Goal: Answer question/provide support

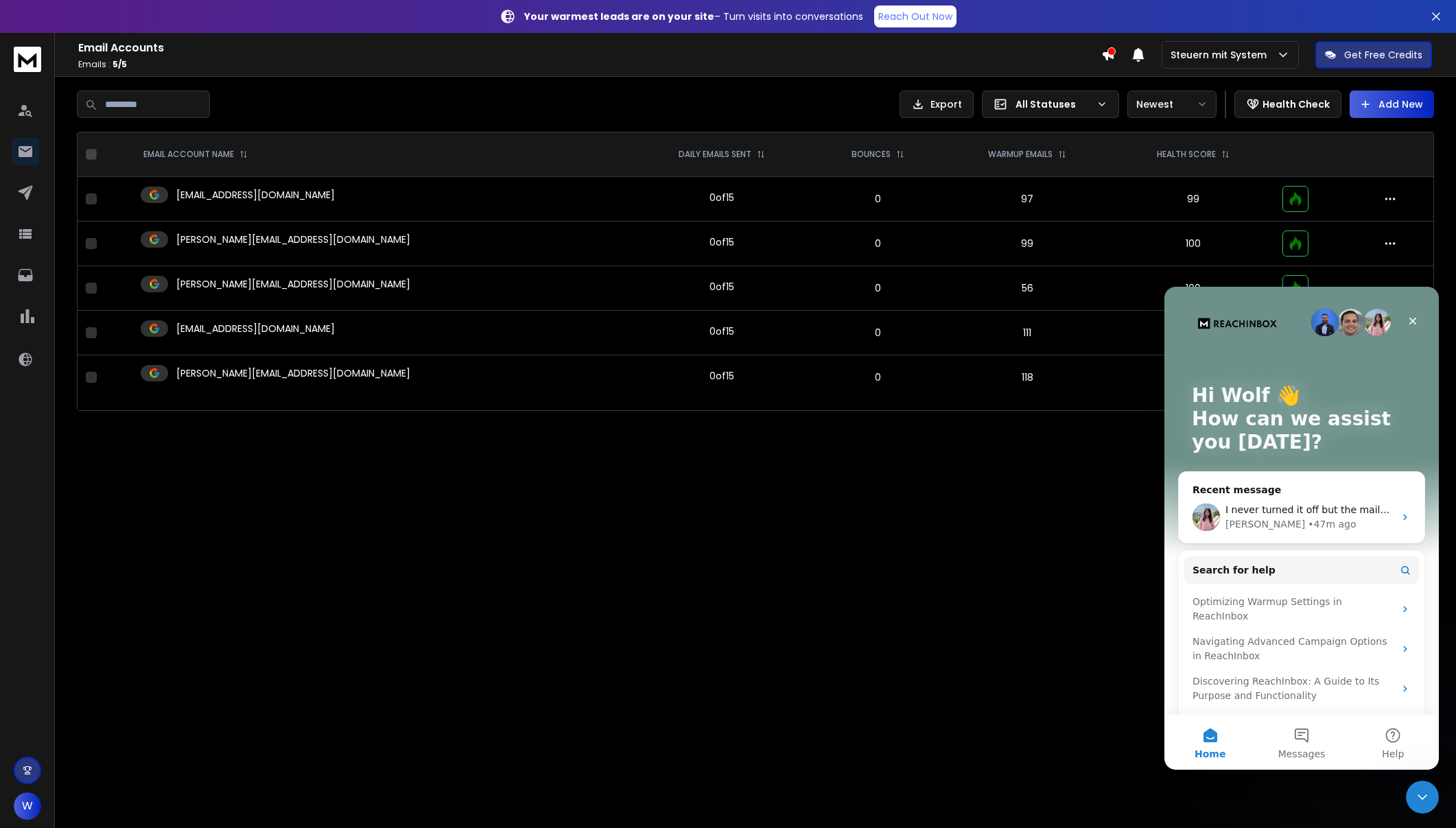
click at [704, 575] on div "Your warmest leads are on your site – Turn visits into conversations Reach Out …" at bounding box center [728, 414] width 1456 height 828
click at [1346, 523] on div "[PERSON_NAME] • 1h ago" at bounding box center [1310, 525] width 169 height 15
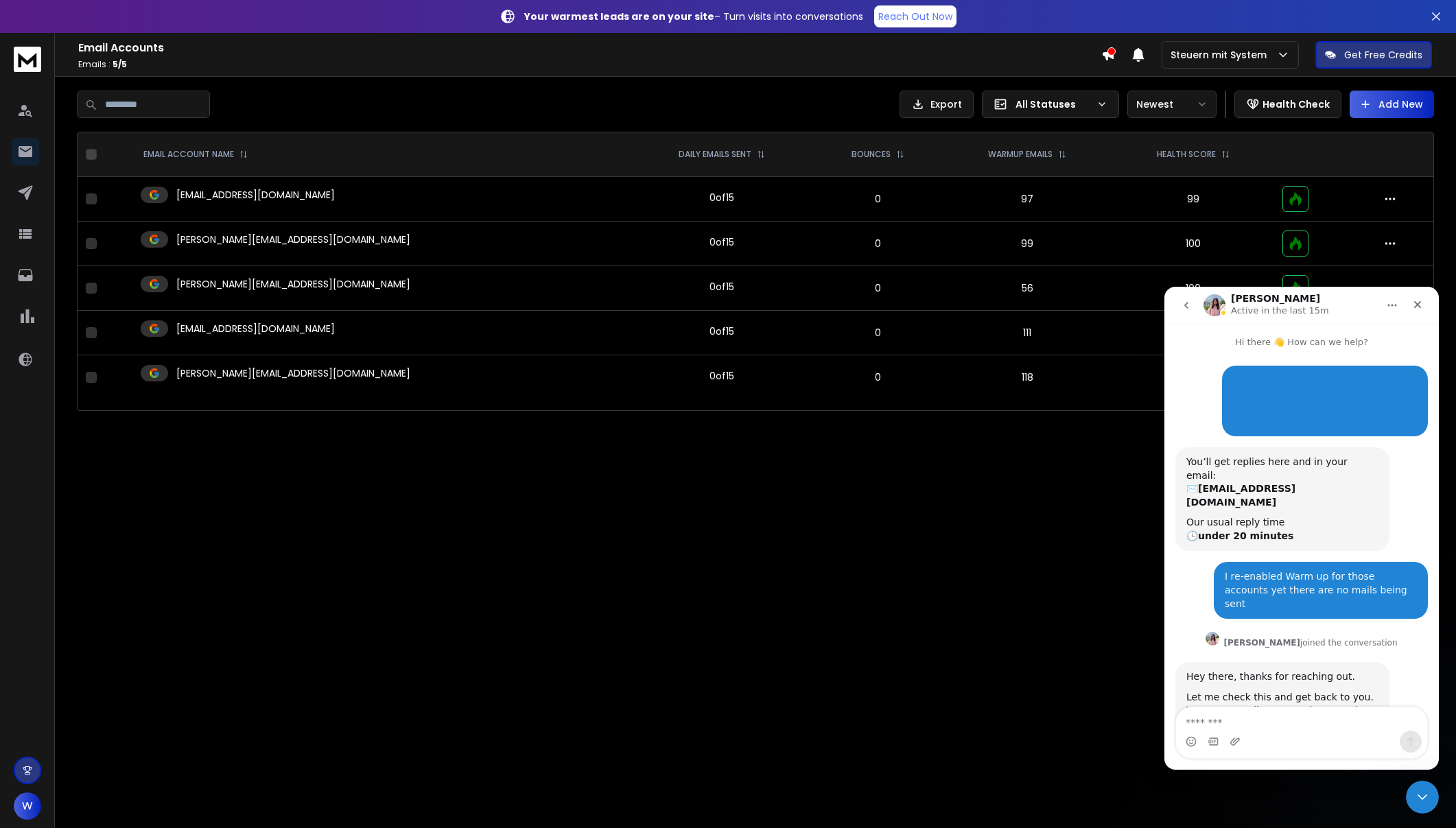
scroll to position [132, 0]
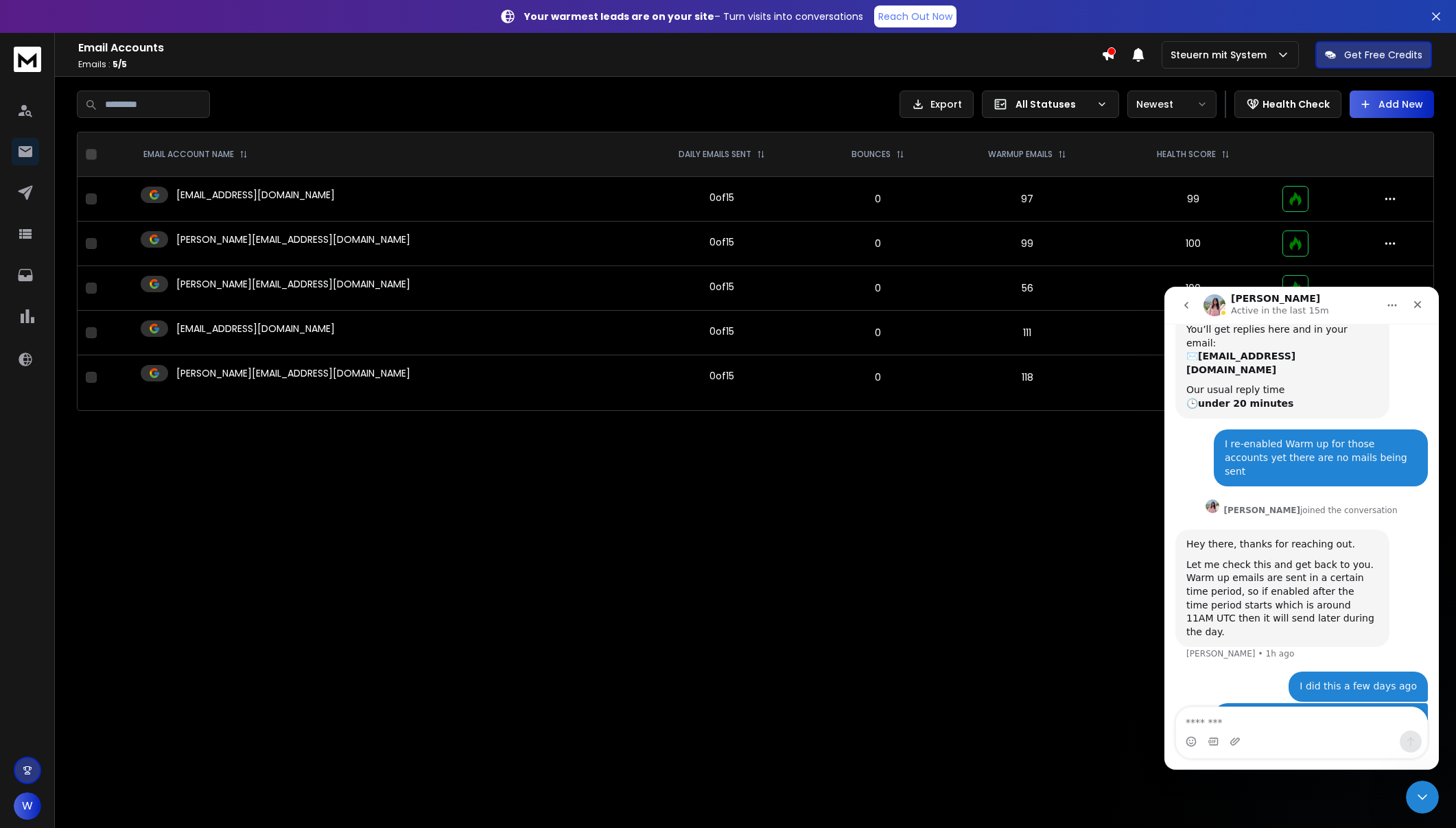
click at [887, 680] on div "Your warmest leads are on your site – Turn visits into conversations Reach Out …" at bounding box center [728, 414] width 1456 height 828
click at [775, 633] on div "Your warmest leads are on your site – Turn visits into conversations Reach Out …" at bounding box center [728, 414] width 1456 height 828
click at [736, 570] on div "Your warmest leads are on your site – Turn visits into conversations Reach Out …" at bounding box center [728, 414] width 1456 height 828
drag, startPoint x: 1191, startPoint y: 724, endPoint x: 2231, endPoint y: 896, distance: 1054.1
click at [1191, 724] on textarea "Message…" at bounding box center [1302, 719] width 251 height 23
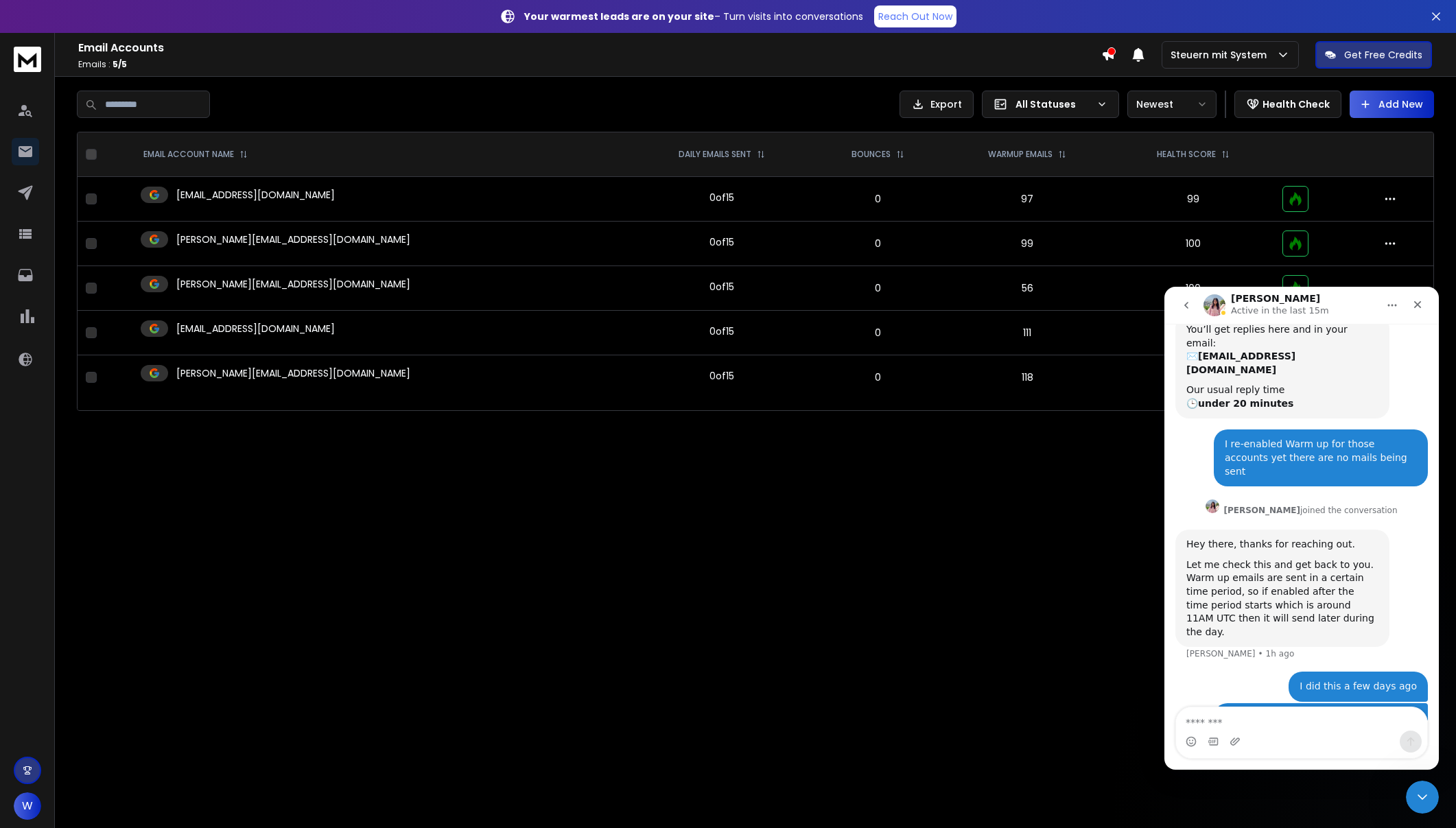
click at [976, 577] on div "Your warmest leads are on your site – Turn visits into conversations Reach Out …" at bounding box center [728, 414] width 1456 height 828
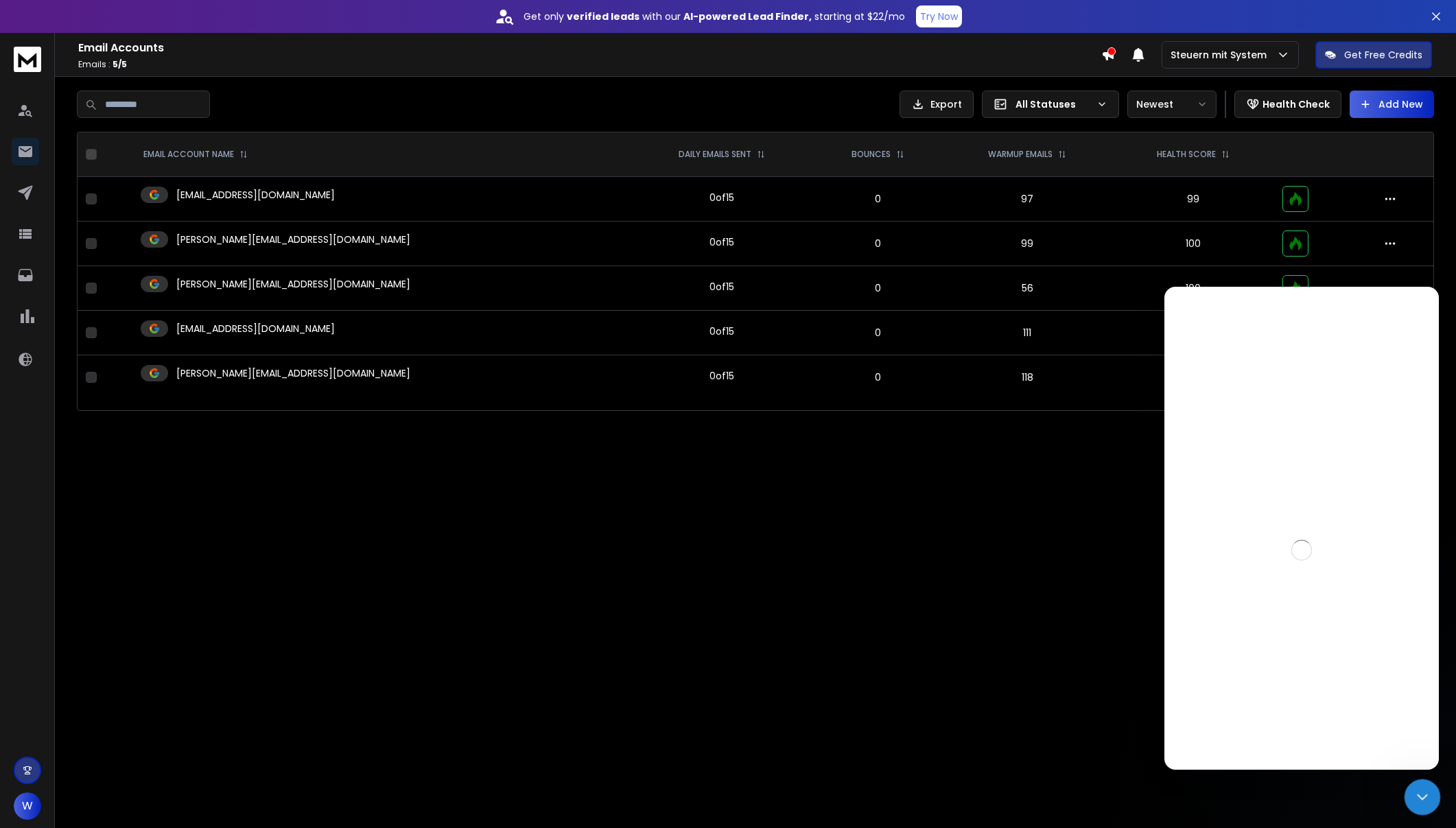
drag, startPoint x: 1414, startPoint y: 807, endPoint x: 2808, endPoint y: 1577, distance: 1592.5
click at [1412, 811] on div "Close Intercom Messenger" at bounding box center [1420, 795] width 33 height 33
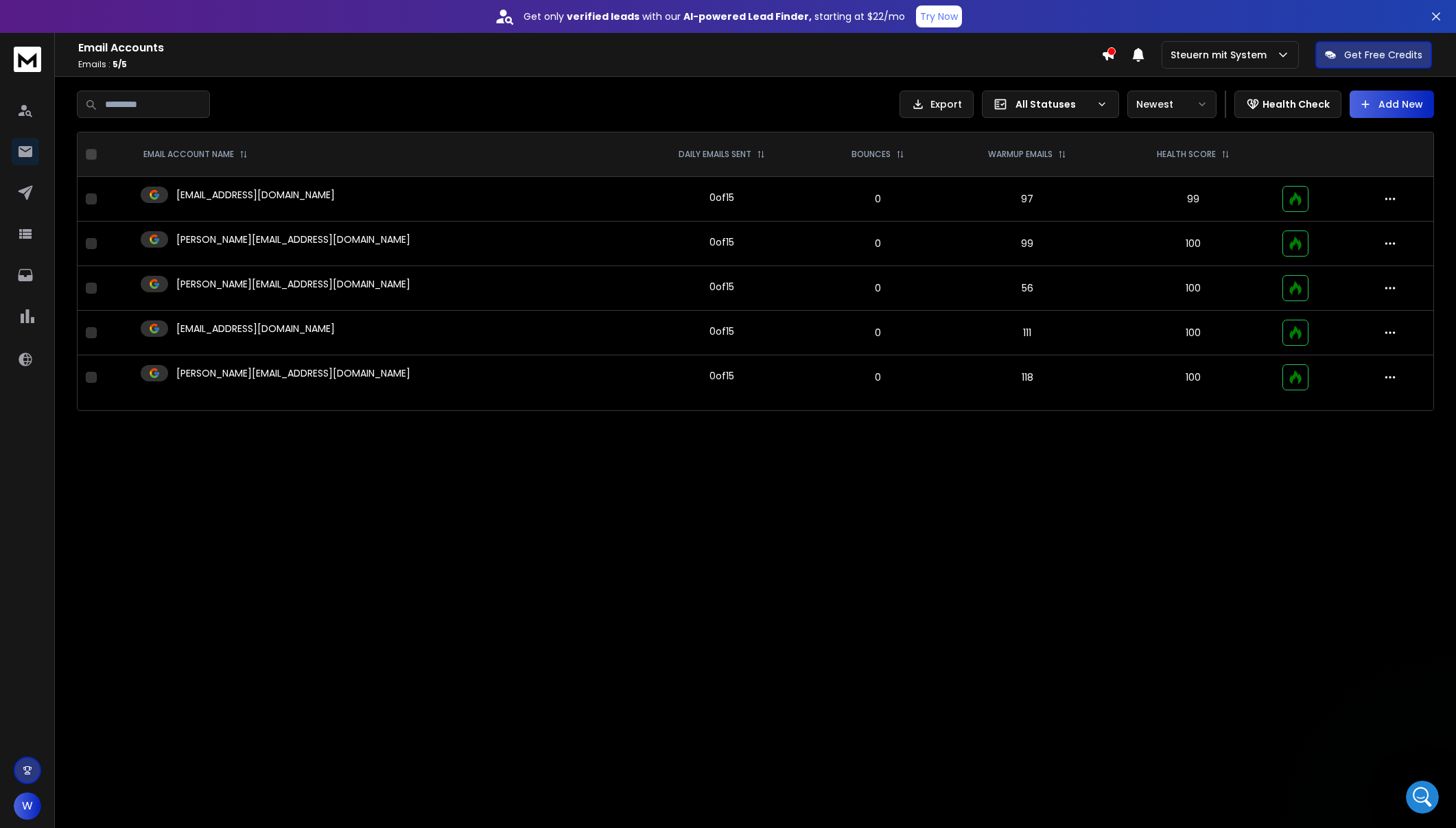
scroll to position [132, 0]
click at [1053, 194] on td "97" at bounding box center [1027, 198] width 171 height 44
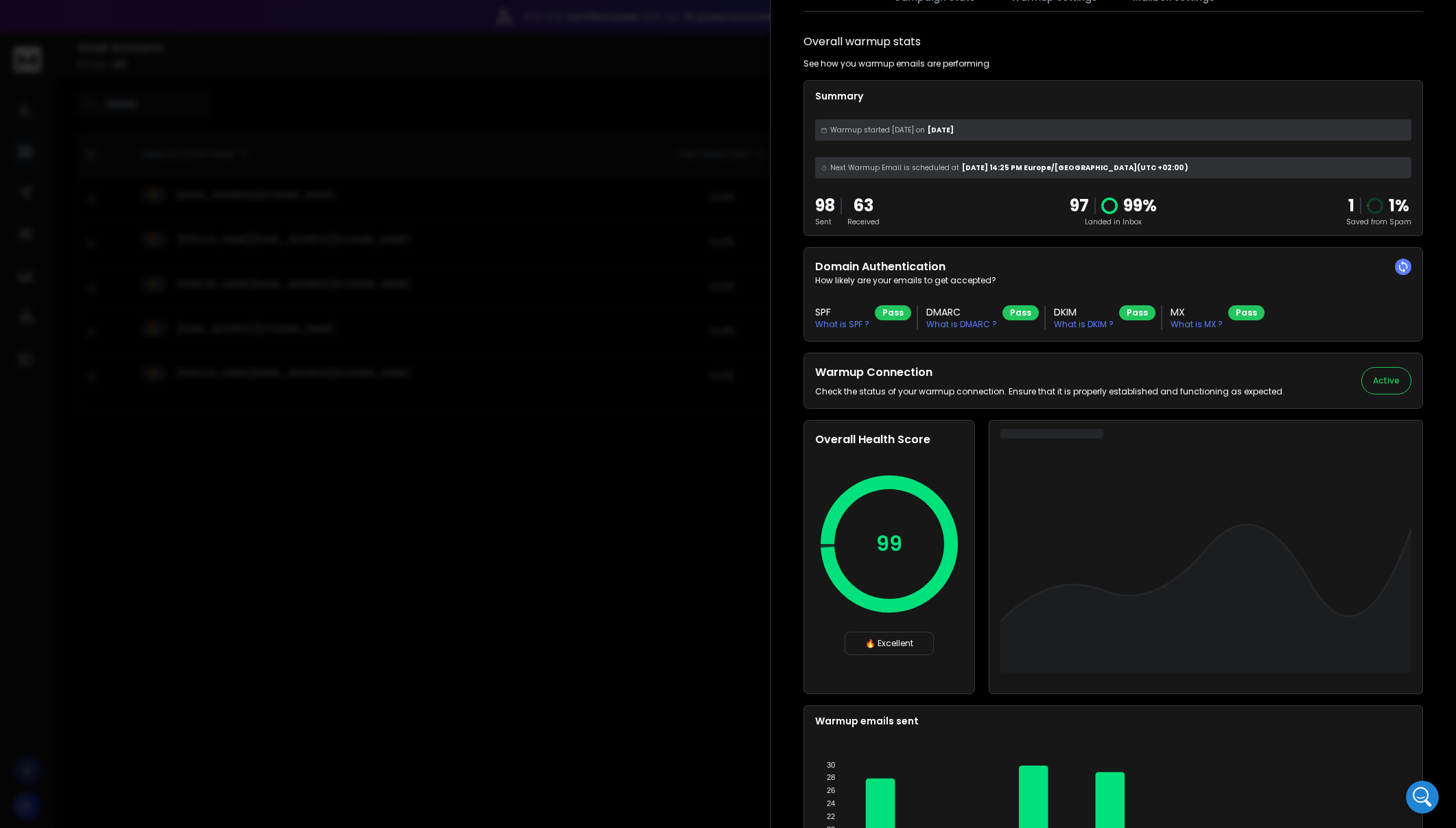
scroll to position [291, 0]
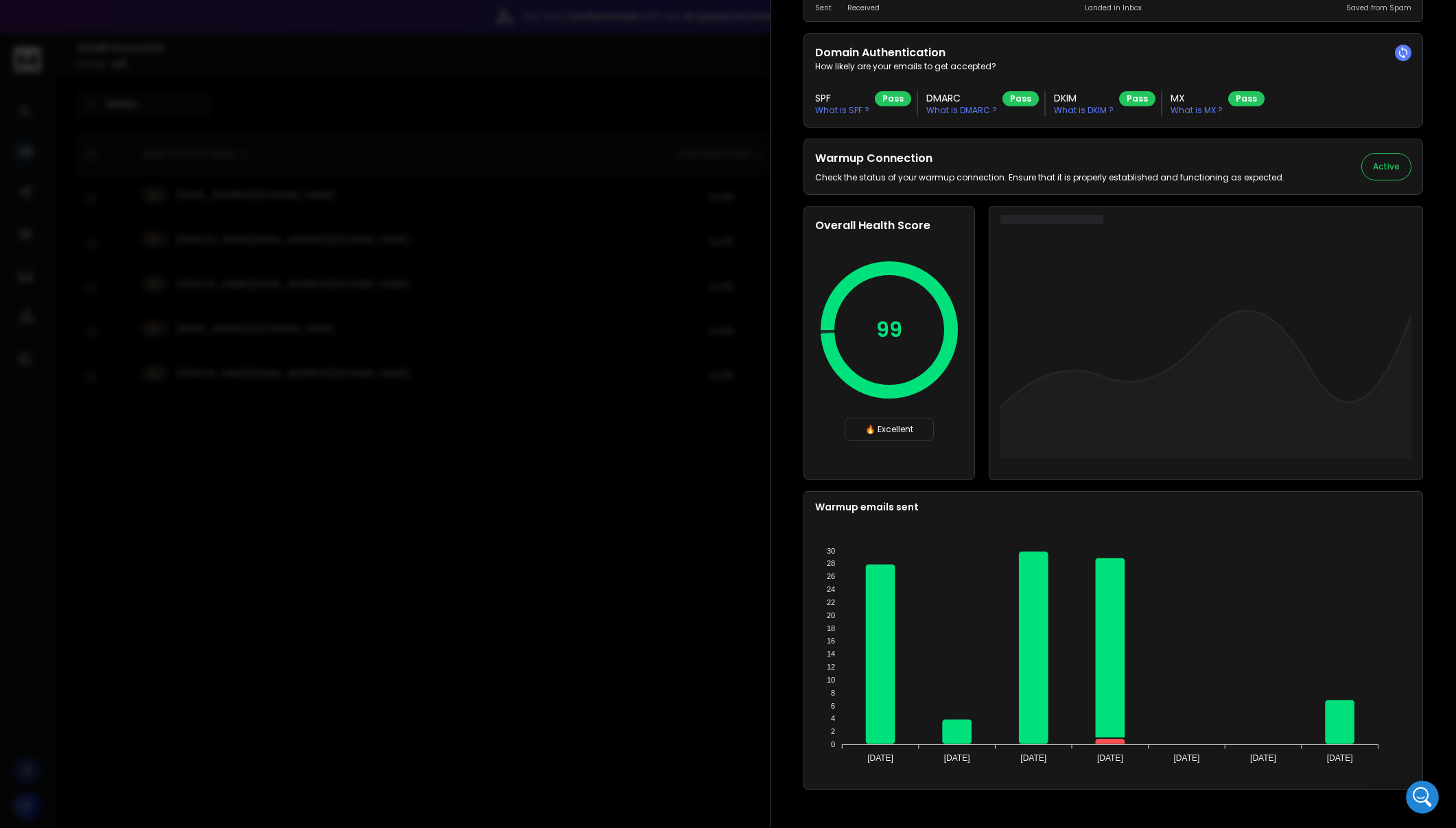
click at [607, 519] on div at bounding box center [728, 414] width 1456 height 828
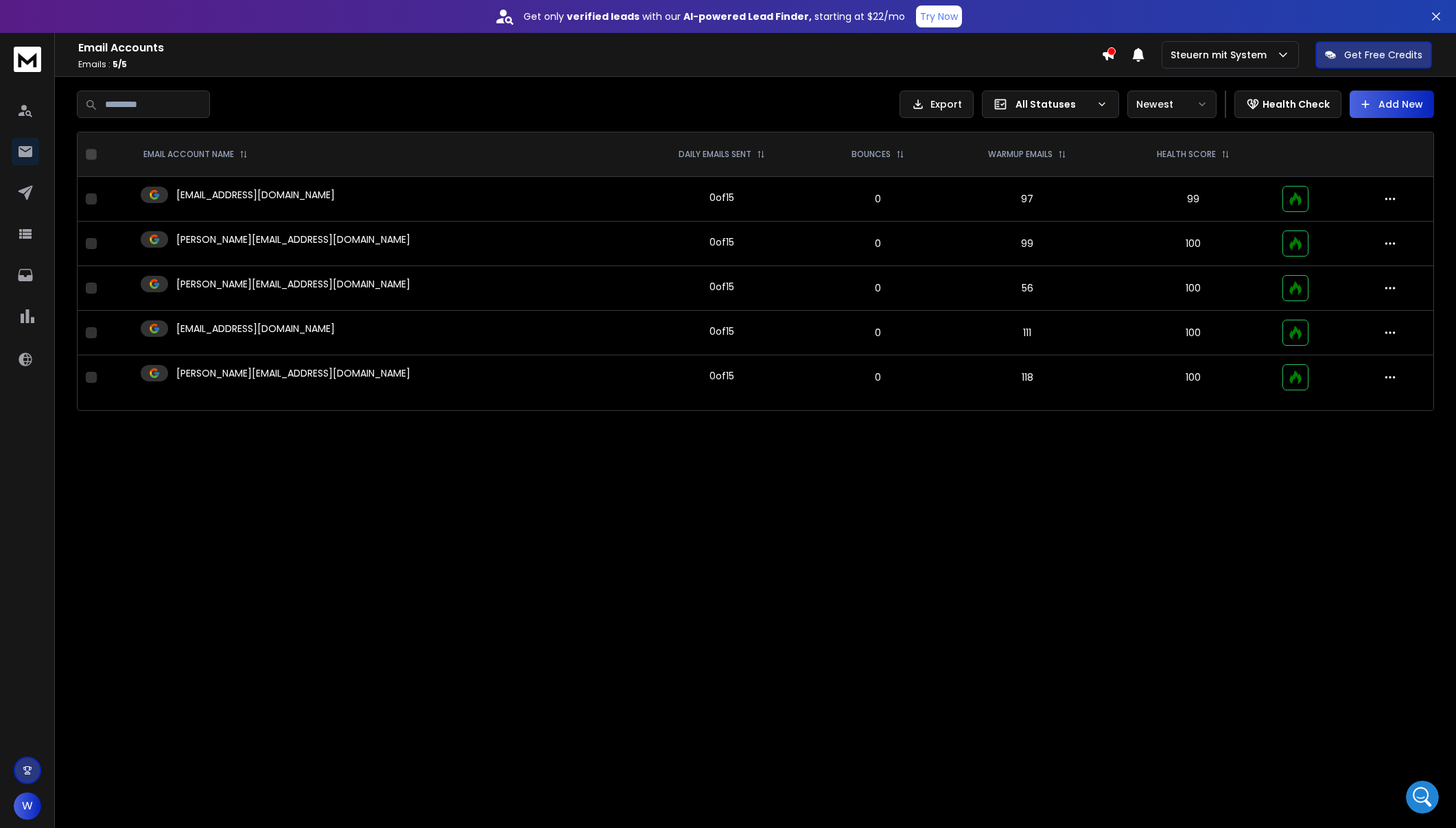
click at [484, 249] on td "[PERSON_NAME][EMAIL_ADDRESS][DOMAIN_NAME]" at bounding box center [381, 244] width 498 height 44
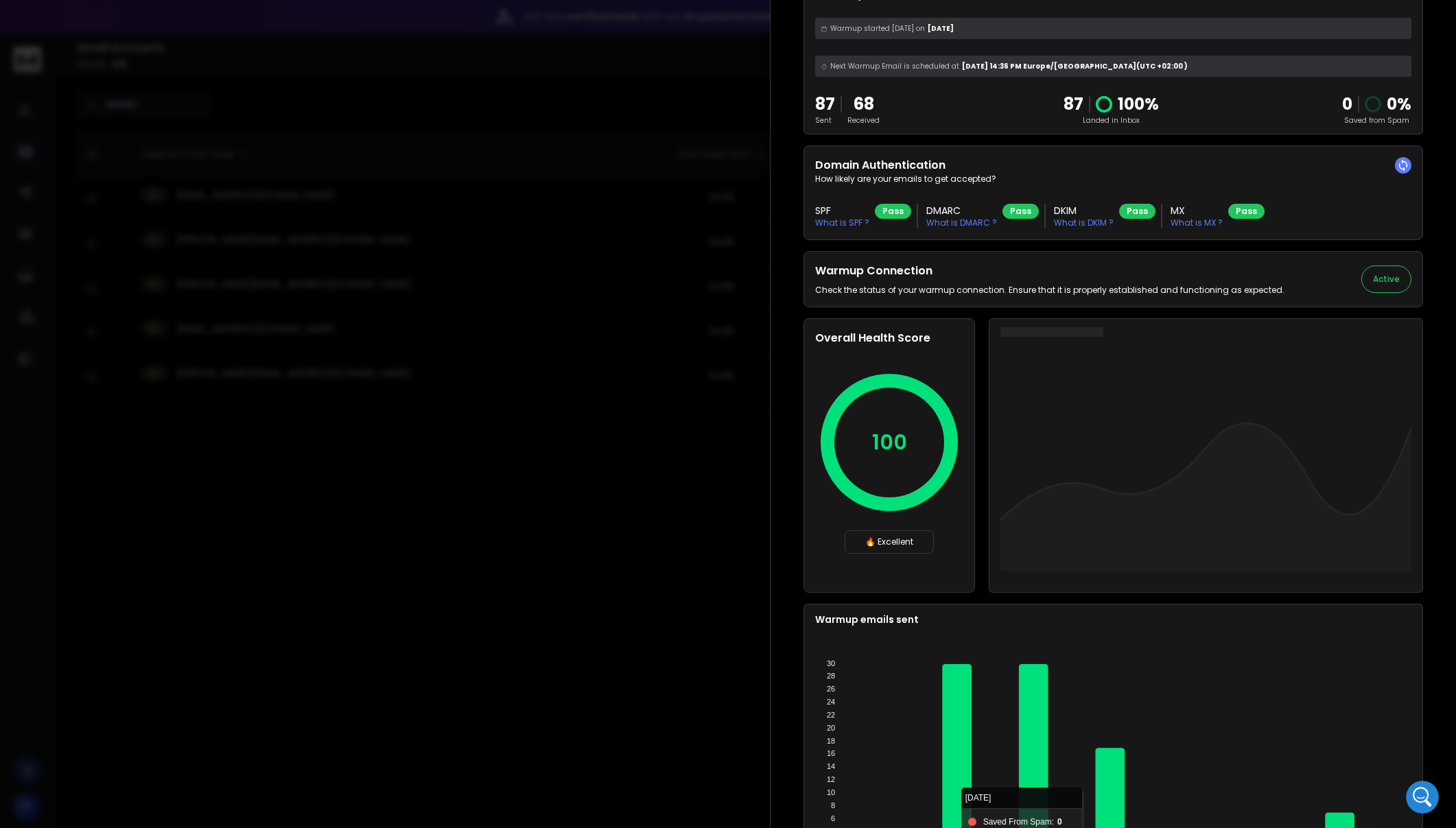
scroll to position [291, 0]
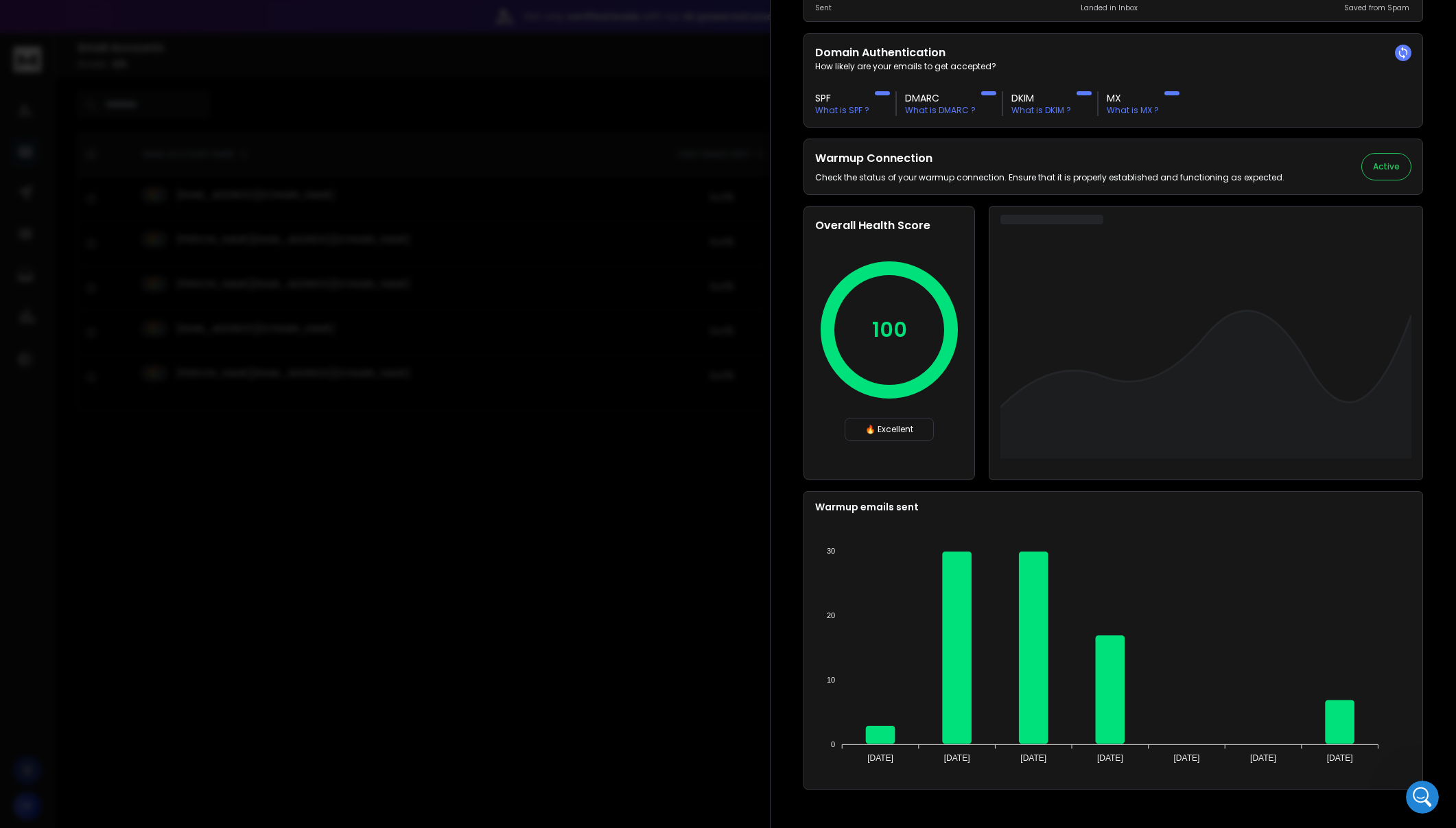
click at [581, 556] on div at bounding box center [728, 414] width 1456 height 828
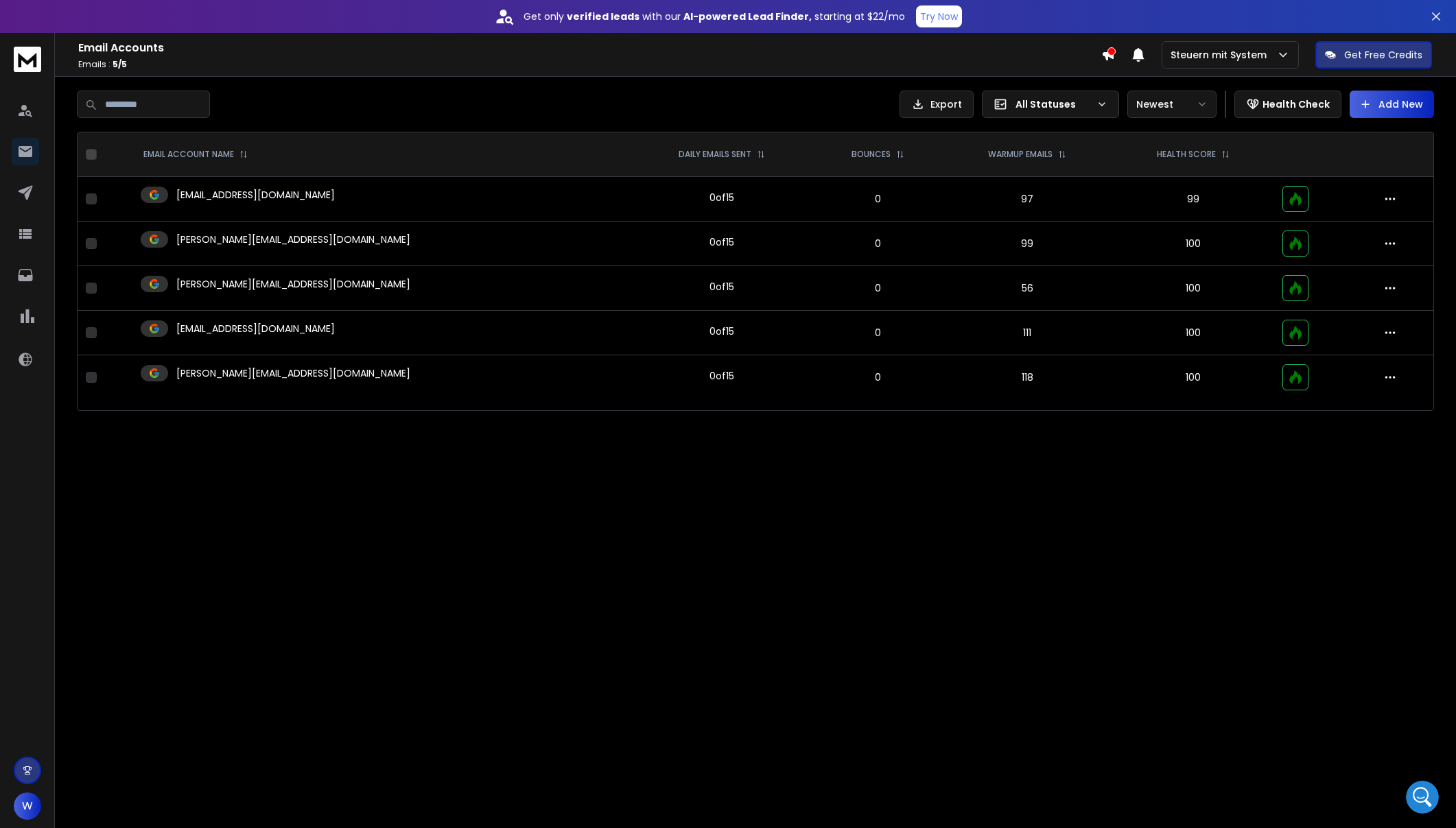
click at [942, 288] on td "56" at bounding box center [1027, 288] width 171 height 44
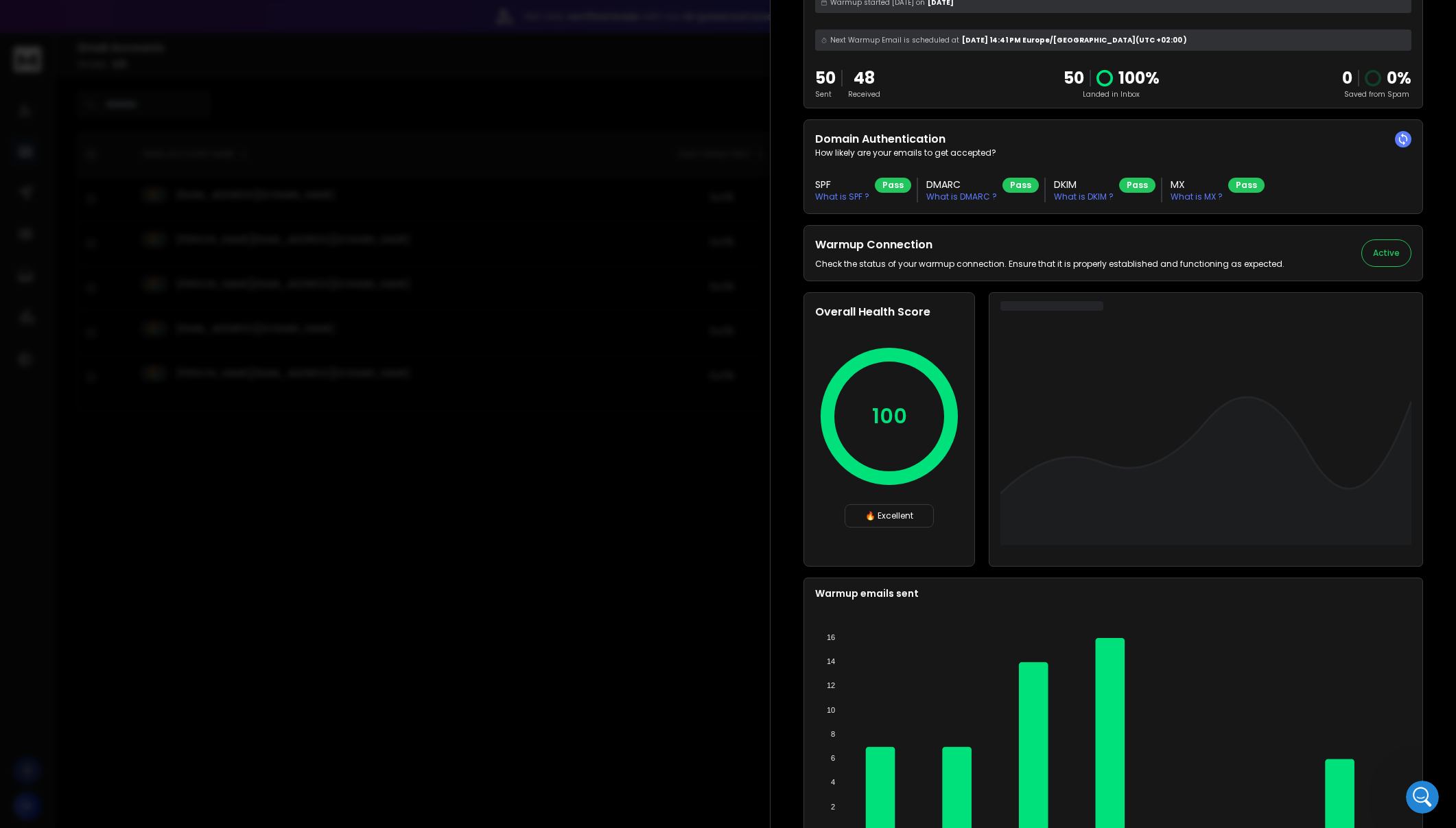
scroll to position [291, 0]
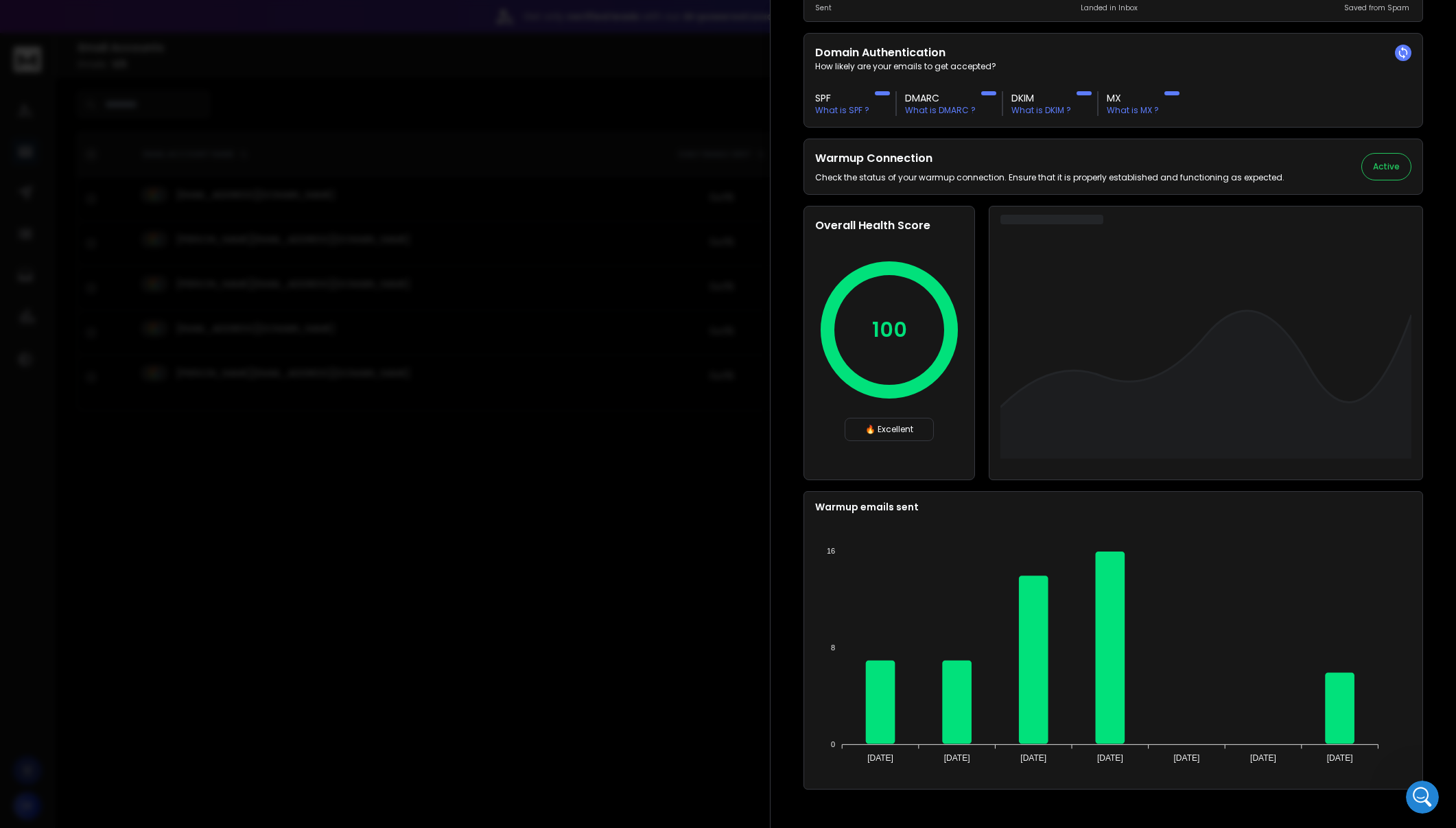
click at [702, 741] on div at bounding box center [728, 414] width 1456 height 828
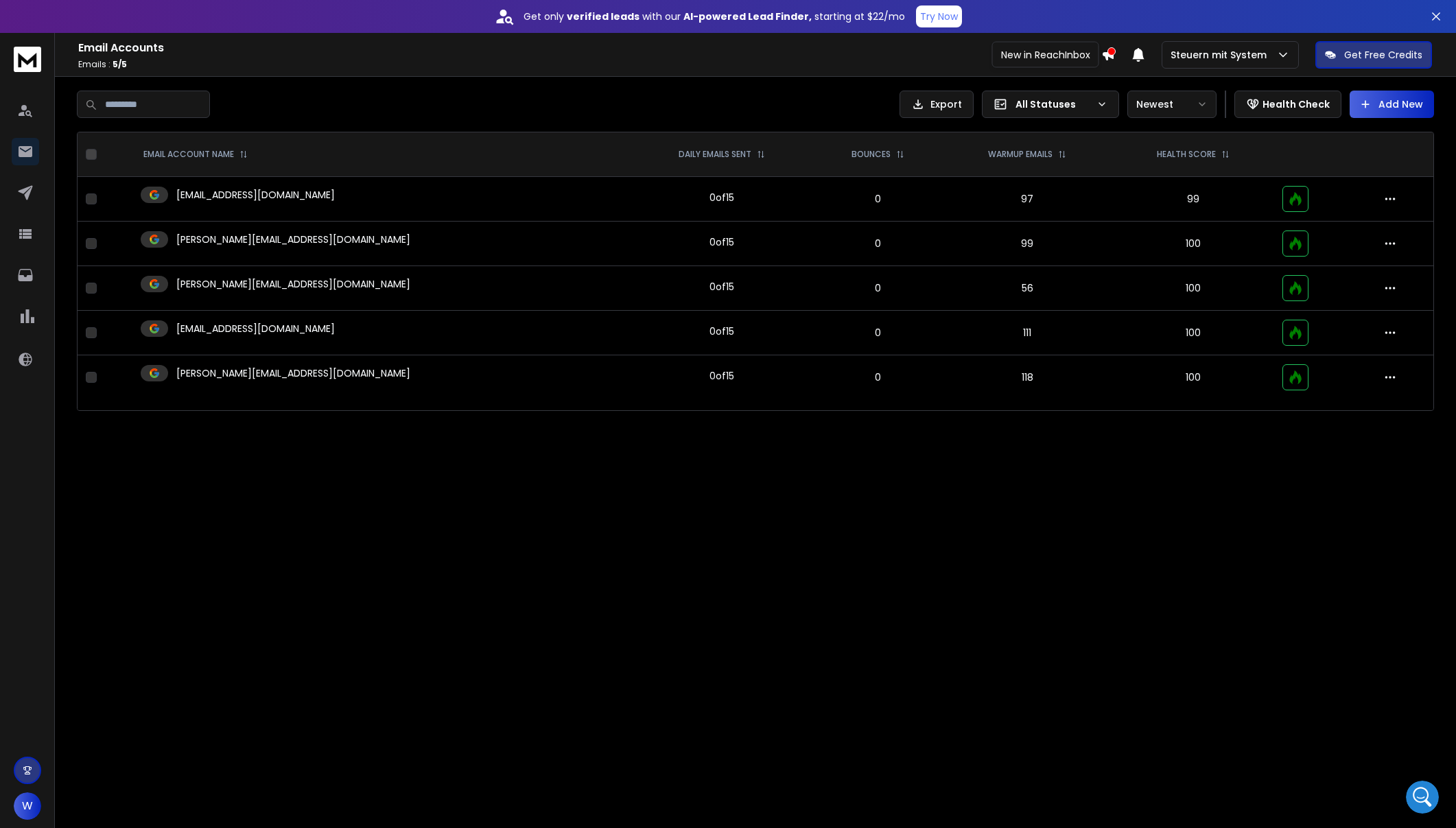
click at [1116, 52] on div at bounding box center [1112, 51] width 9 height 9
click at [1111, 54] on icon at bounding box center [1109, 54] width 11 height 11
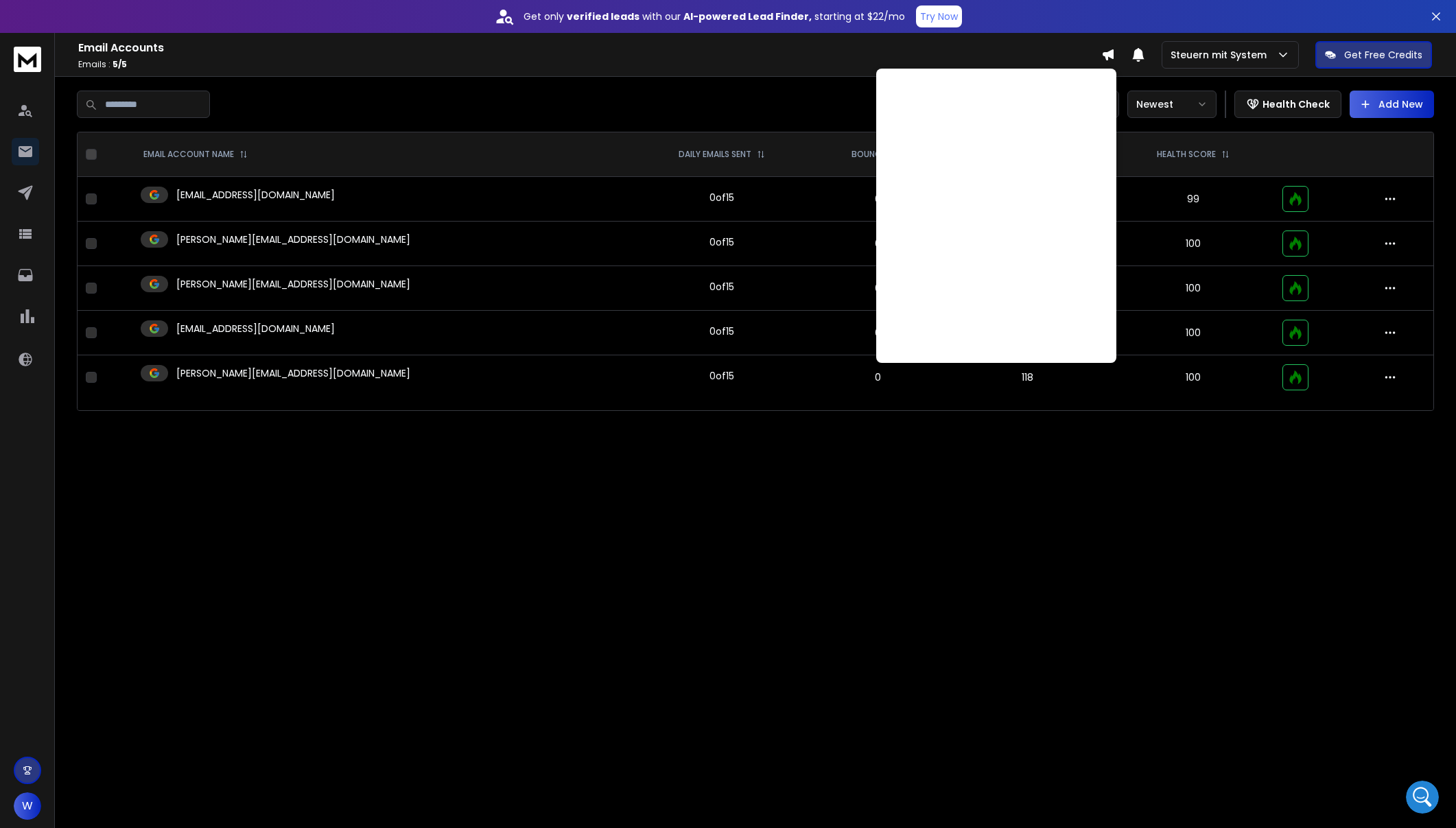
click at [889, 617] on div "Get only verified leads with our AI-powered Lead Finder, starting at $22/mo Try…" at bounding box center [728, 414] width 1456 height 828
